Goal: Find contact information: Find contact information

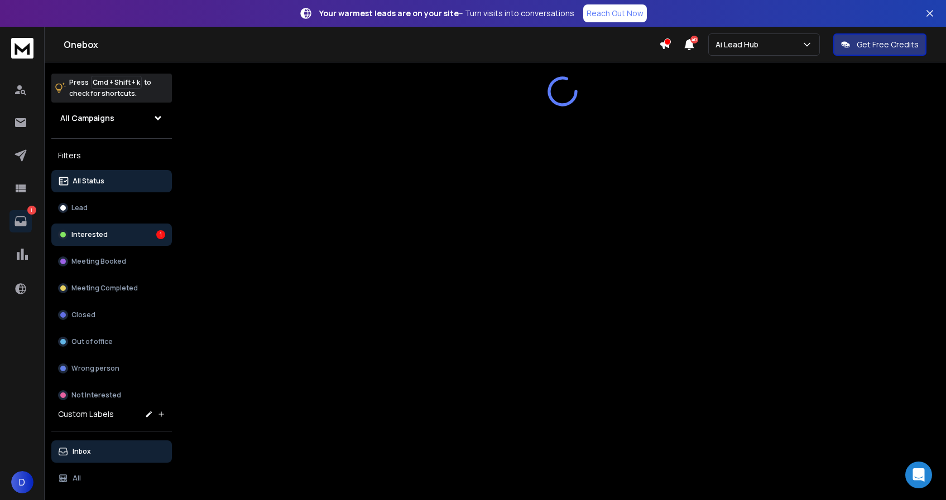
click at [87, 236] on p "Interested" at bounding box center [89, 234] width 36 height 9
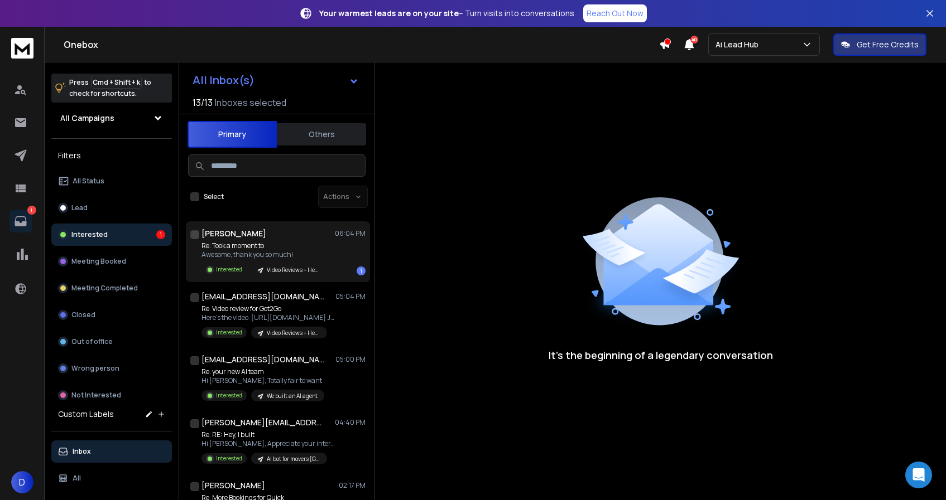
click at [288, 251] on p "Awesome, thank you so much!" at bounding box center [264, 254] width 126 height 9
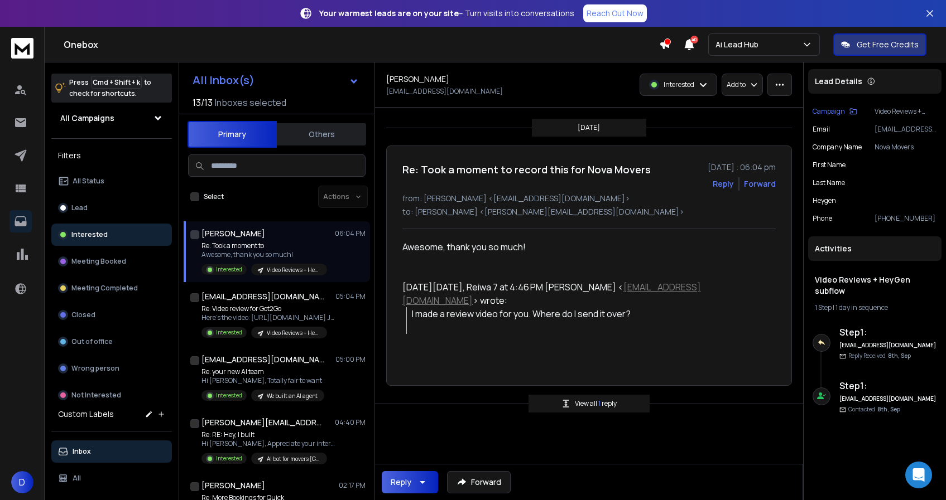
click at [90, 236] on p "Interested" at bounding box center [89, 234] width 36 height 9
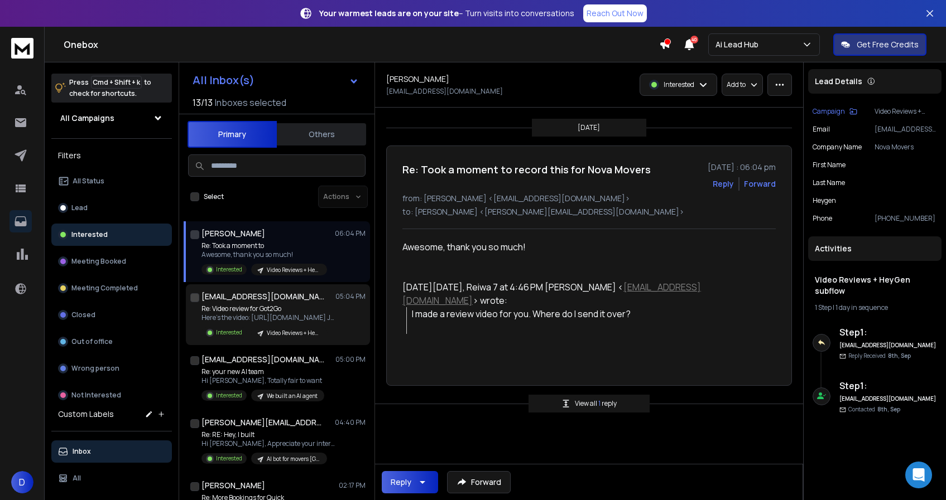
click at [311, 310] on p "Re: Video review for Got2Go" at bounding box center [268, 309] width 134 height 9
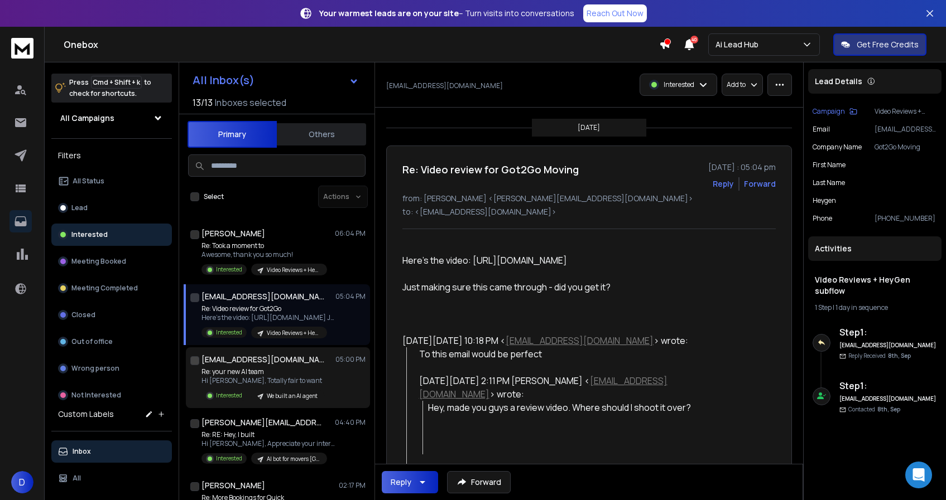
click at [294, 377] on p "Hi Dakota, Totally fair to want" at bounding box center [262, 381] width 123 height 9
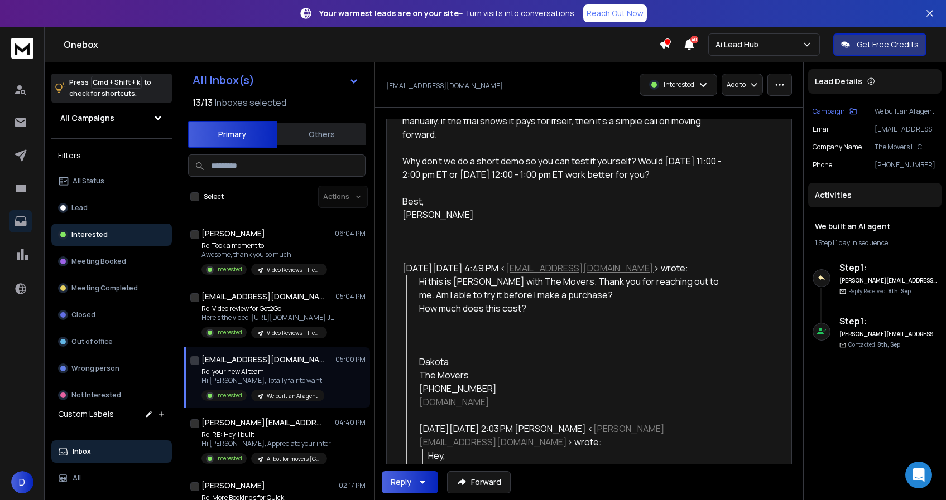
scroll to position [258, 0]
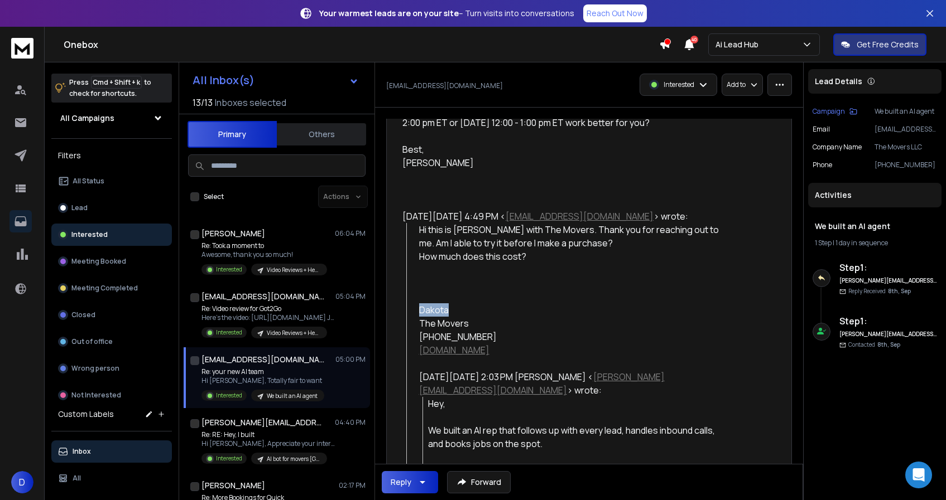
drag, startPoint x: 420, startPoint y: 311, endPoint x: 465, endPoint y: 314, distance: 45.8
click at [465, 314] on div "Dakota" at bounding box center [574, 309] width 310 height 13
copy div "Dakota"
drag, startPoint x: 420, startPoint y: 324, endPoint x: 473, endPoint y: 327, distance: 53.1
click at [473, 327] on div "The Movers" at bounding box center [574, 323] width 310 height 13
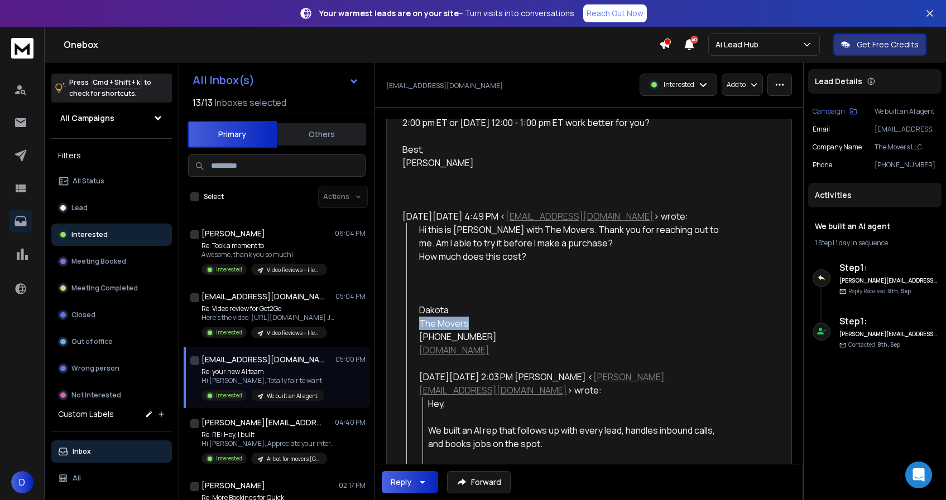
copy div "The Movers"
drag, startPoint x: 422, startPoint y: 339, endPoint x: 491, endPoint y: 337, distance: 68.7
click at [478, 339] on div "[PHONE_NUMBER]" at bounding box center [574, 336] width 310 height 13
drag, startPoint x: 491, startPoint y: 337, endPoint x: 485, endPoint y: 338, distance: 5.6
click at [490, 338] on div "[PHONE_NUMBER]" at bounding box center [574, 336] width 310 height 13
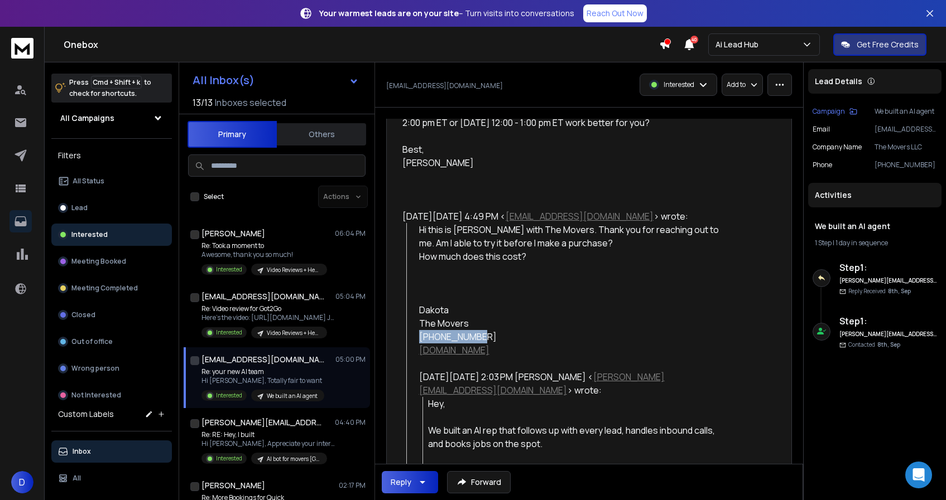
drag, startPoint x: 485, startPoint y: 337, endPoint x: 420, endPoint y: 338, distance: 65.3
click at [420, 338] on div "[PHONE_NUMBER]" at bounding box center [574, 336] width 310 height 13
copy div "[PHONE_NUMBER]"
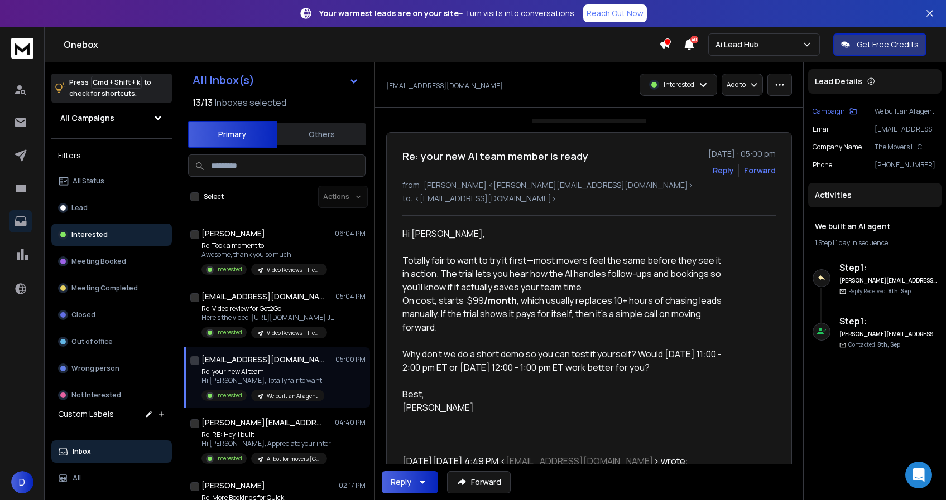
scroll to position [0, 0]
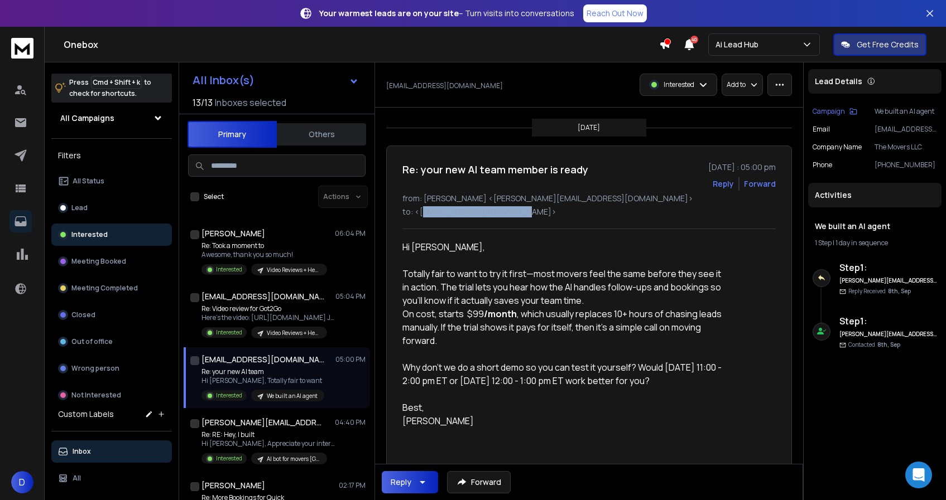
drag, startPoint x: 518, startPoint y: 214, endPoint x: 422, endPoint y: 216, distance: 96.0
click at [422, 216] on p "to: <themoversllc23@gmail.com>" at bounding box center [588, 211] width 373 height 11
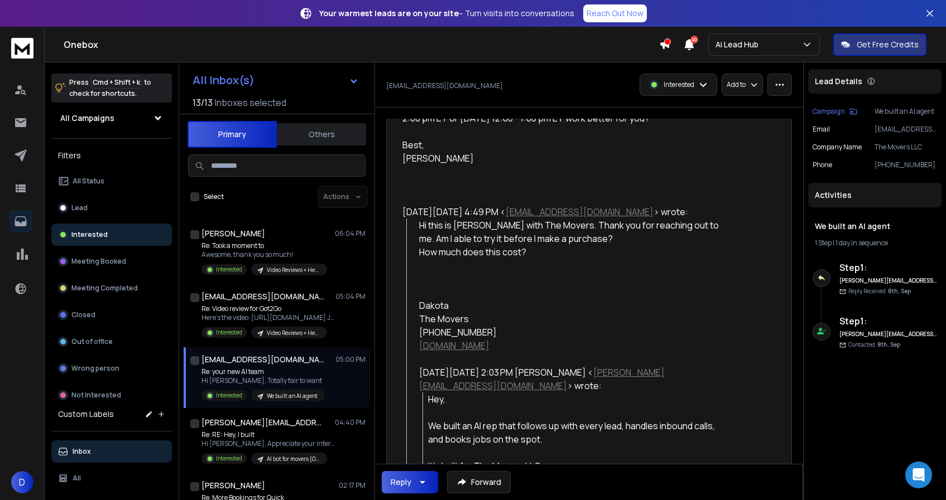
scroll to position [264, 0]
drag, startPoint x: 420, startPoint y: 319, endPoint x: 478, endPoint y: 321, distance: 58.6
click at [478, 321] on div "The Movers" at bounding box center [574, 317] width 310 height 13
copy div "The Movers"
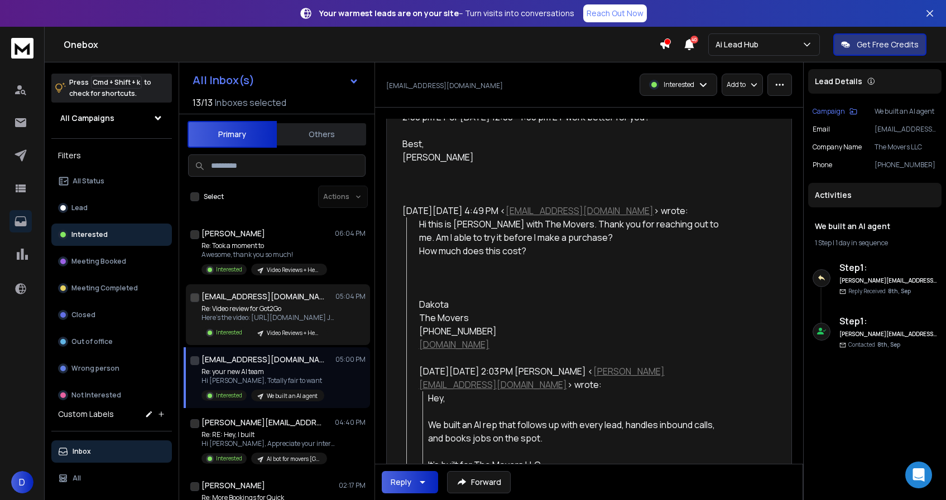
click at [288, 312] on p "Re: Video review for Got2Go" at bounding box center [268, 309] width 134 height 9
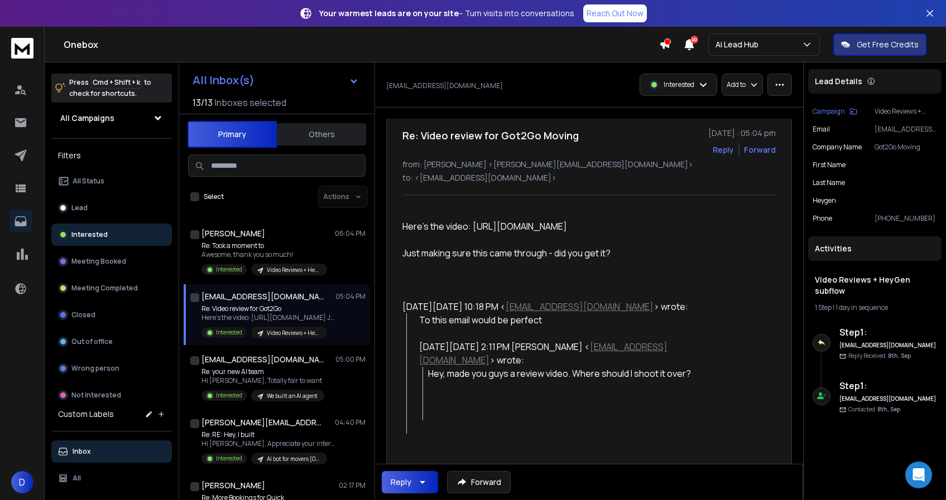
scroll to position [0, 0]
